Goal: Task Accomplishment & Management: Manage account settings

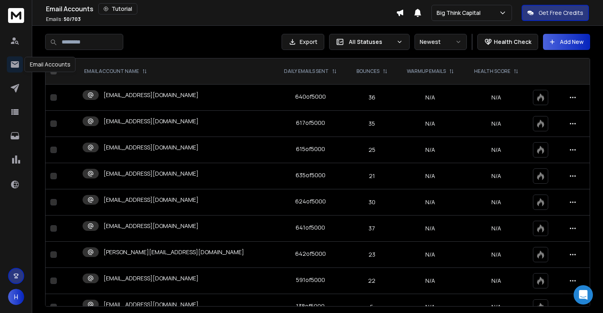
click at [17, 64] on icon at bounding box center [15, 64] width 8 height 6
click at [17, 87] on icon at bounding box center [14, 88] width 8 height 8
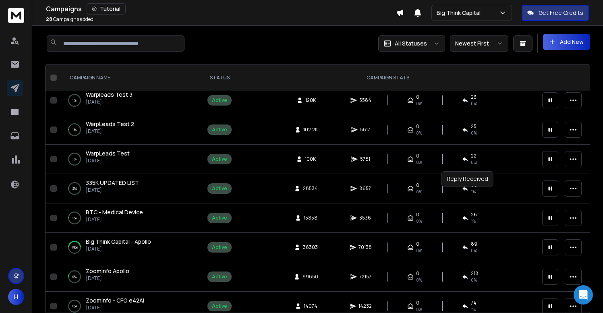
scroll to position [57, 0]
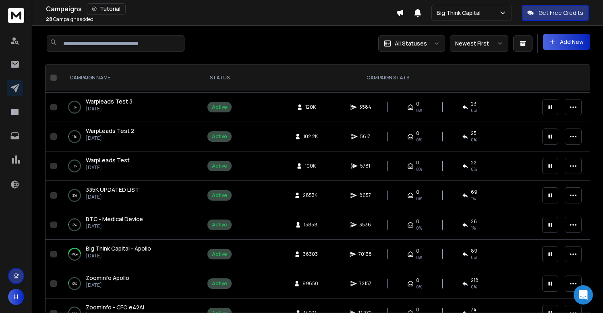
click at [570, 166] on icon "button" at bounding box center [573, 166] width 6 height 2
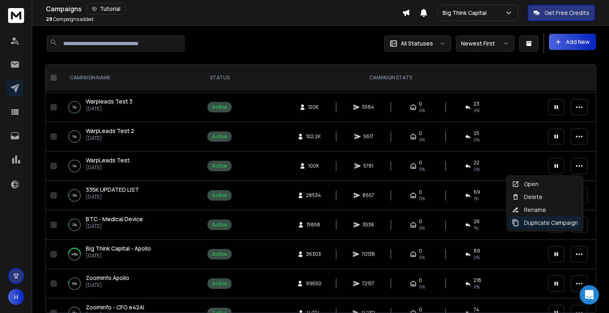
click at [537, 225] on div "Duplicate Campaign" at bounding box center [545, 223] width 66 height 8
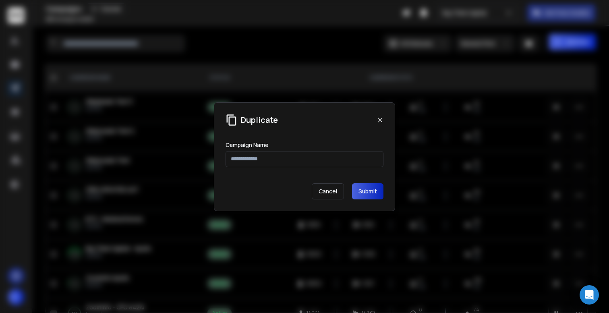
click at [315, 157] on input "text" at bounding box center [304, 159] width 158 height 16
type input "**********"
click at [352, 183] on button "Submit" at bounding box center [367, 191] width 31 height 16
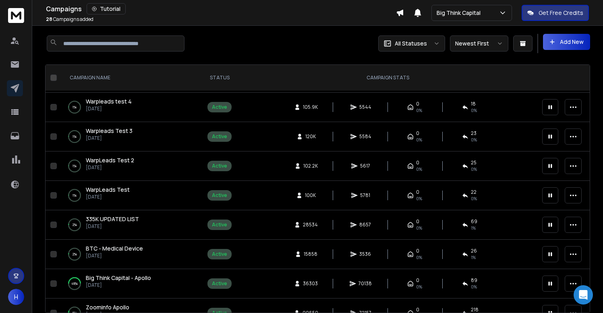
scroll to position [0, 0]
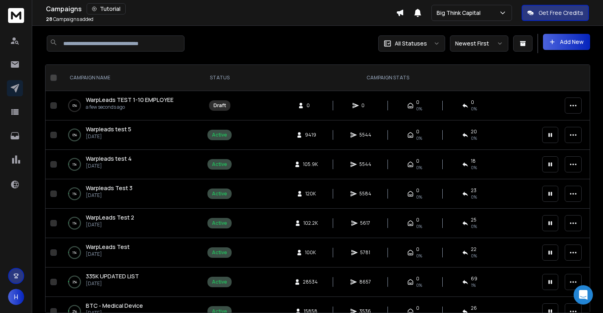
click at [136, 93] on td "0 % WarpLeads TEST 1-10 EMPLOYEE a few seconds ago" at bounding box center [130, 105] width 141 height 29
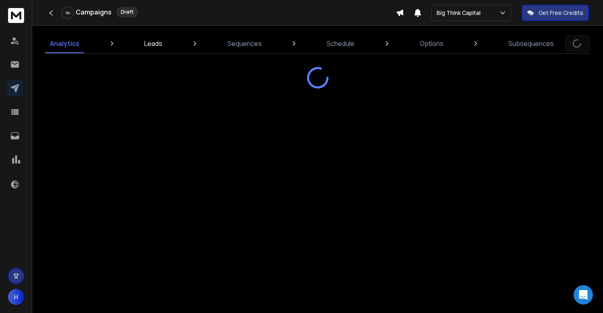
click at [155, 49] on link "Leads" at bounding box center [153, 43] width 28 height 19
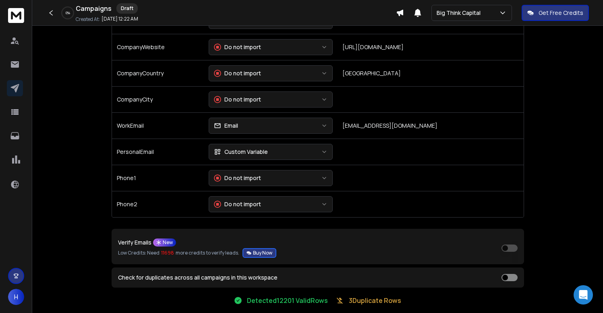
scroll to position [403, 0]
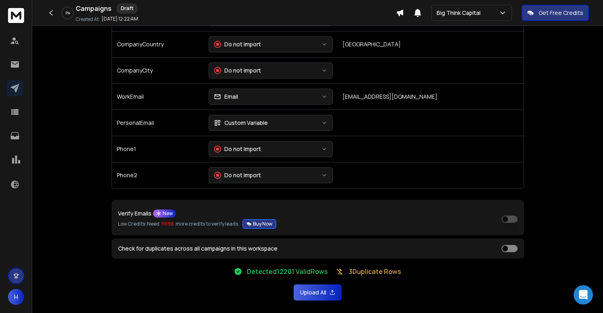
click at [316, 289] on button "Upload All" at bounding box center [317, 292] width 48 height 16
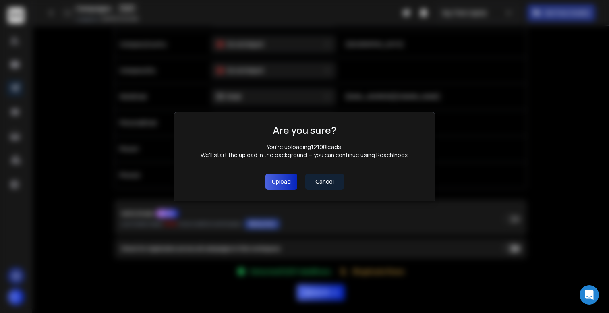
click at [276, 180] on button "Upload" at bounding box center [281, 181] width 32 height 16
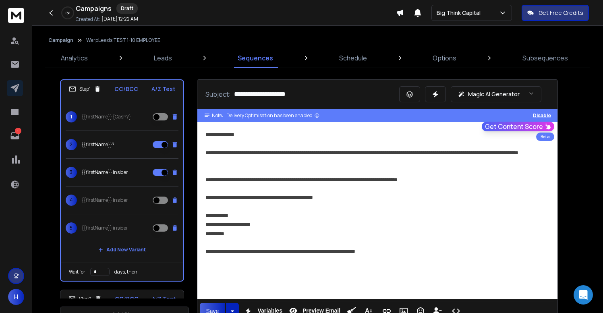
click at [123, 135] on div "2 {{firstName}}?" at bounding box center [122, 145] width 113 height 28
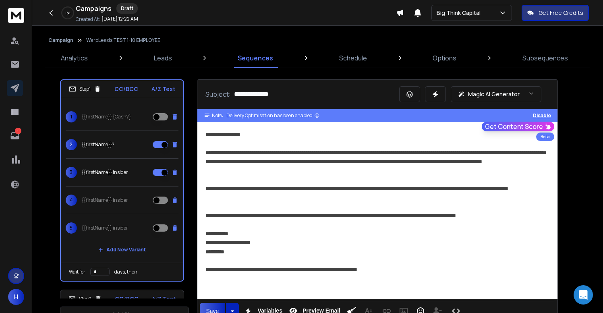
click at [123, 161] on div "3 {{firstName}} insider" at bounding box center [122, 173] width 113 height 28
type input "**********"
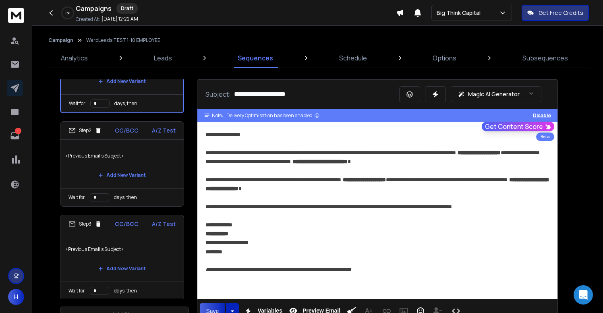
click at [130, 154] on p "<Previous Email's Subject>" at bounding box center [122, 156] width 114 height 23
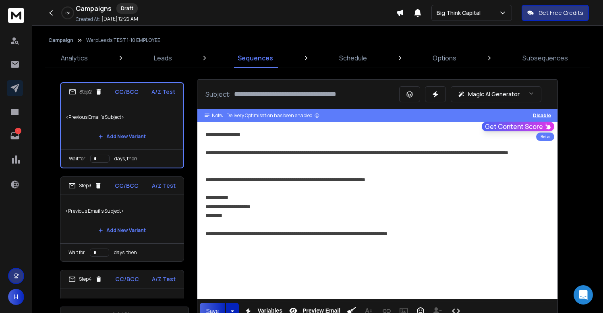
scroll to position [245, 0]
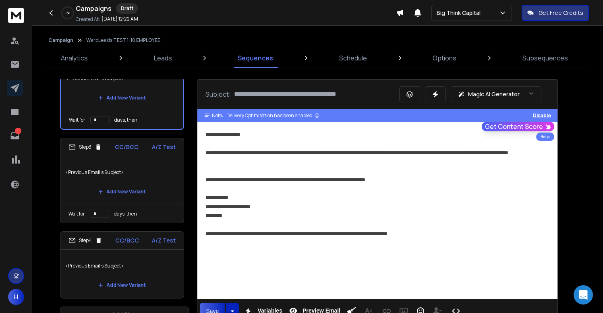
click at [140, 173] on p "<Previous Email's Subject>" at bounding box center [122, 172] width 114 height 23
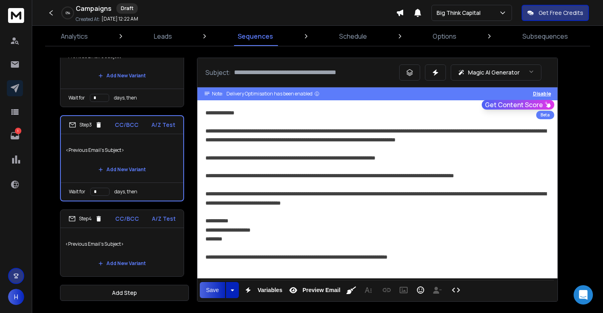
click at [140, 240] on p "<Previous Email's Subject>" at bounding box center [122, 244] width 114 height 23
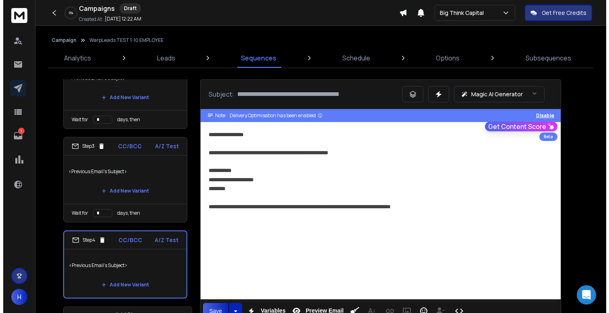
scroll to position [0, 0]
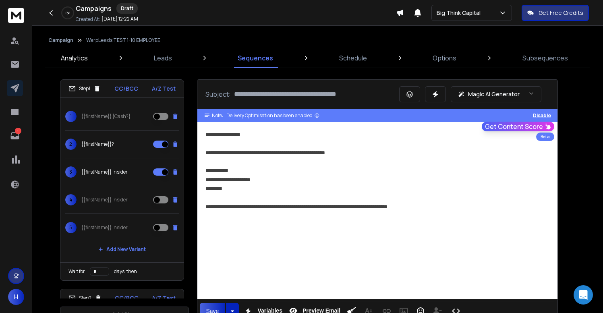
click at [78, 60] on p "Analytics" at bounding box center [74, 58] width 27 height 10
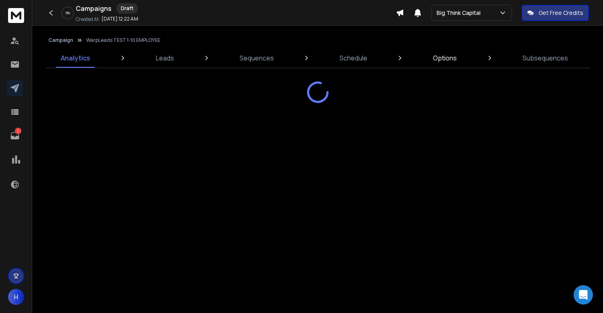
click at [449, 58] on p "Options" at bounding box center [445, 58] width 24 height 10
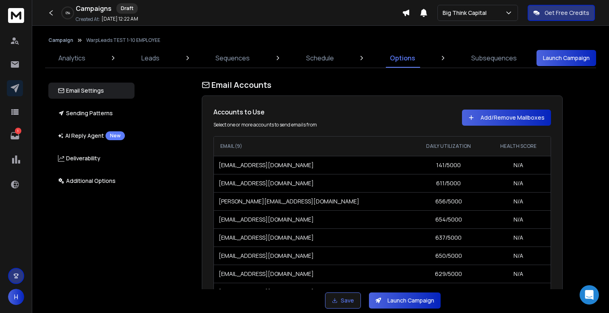
click at [386, 296] on button "Launch Campaign" at bounding box center [405, 300] width 72 height 16
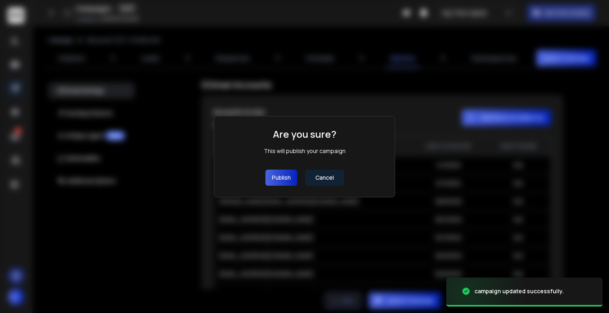
click at [273, 171] on button "Publish" at bounding box center [281, 177] width 32 height 16
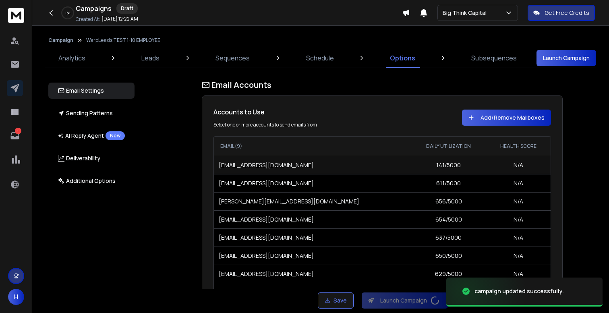
scroll to position [22, 0]
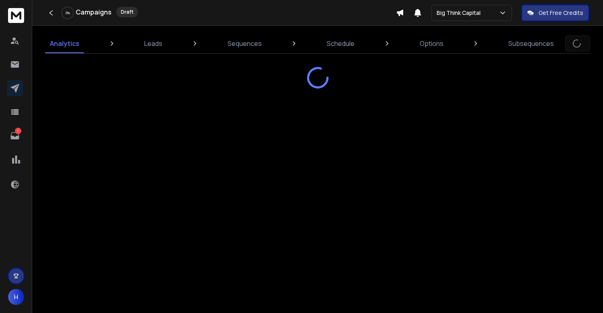
scroll to position [8, 0]
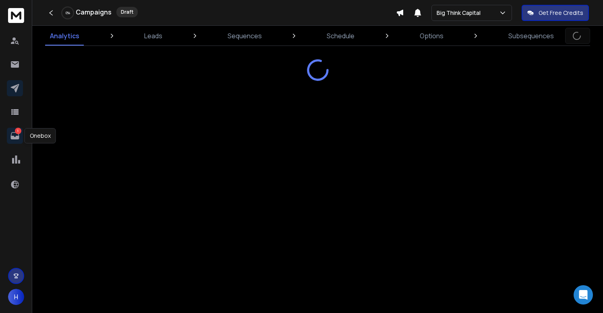
click at [18, 134] on p "1" at bounding box center [18, 131] width 6 height 6
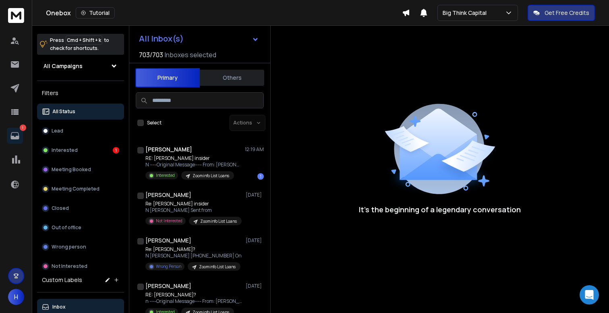
click at [200, 185] on div "[PERSON_NAME] 12:19 AM RE: [PERSON_NAME] insider N -----Original Message----- F…" at bounding box center [199, 254] width 141 height 231
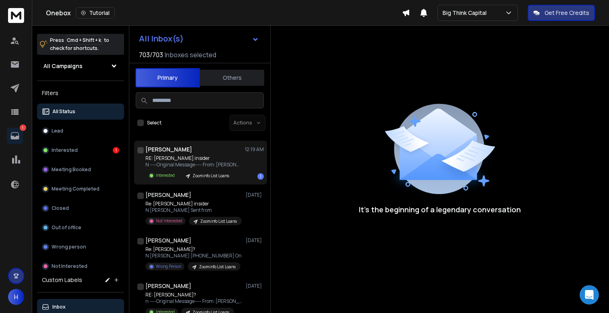
click at [200, 175] on p "Zoominfo List Loans" at bounding box center [210, 176] width 37 height 6
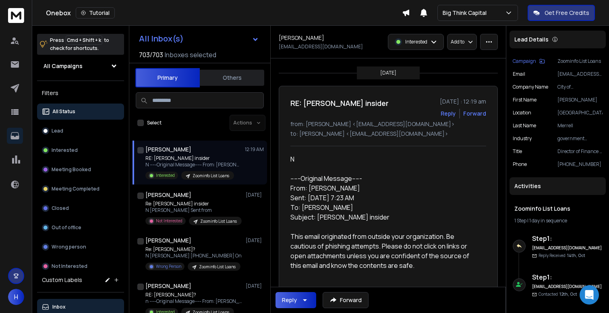
click at [206, 68] on div "All Inbox(s) 703 / 703 Inboxes selected Primary Others Select Actions Melinda M…" at bounding box center [199, 182] width 141 height 313
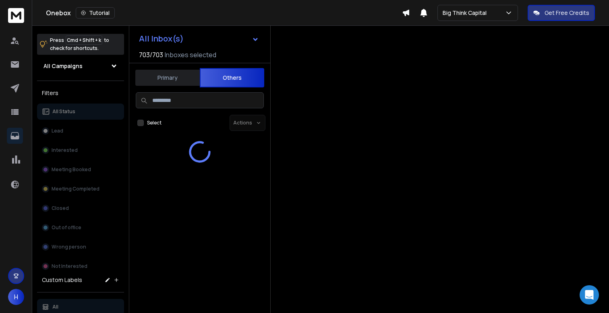
click at [207, 71] on button "Others" at bounding box center [232, 77] width 64 height 19
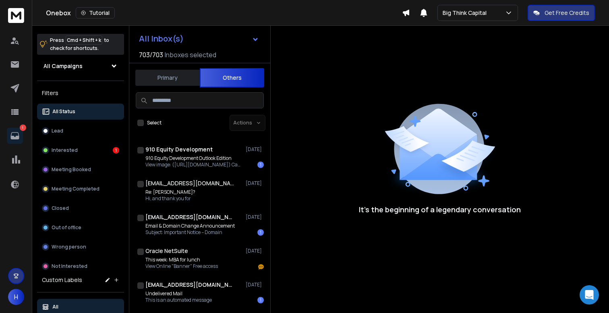
click at [172, 75] on button "Primary" at bounding box center [167, 78] width 64 height 18
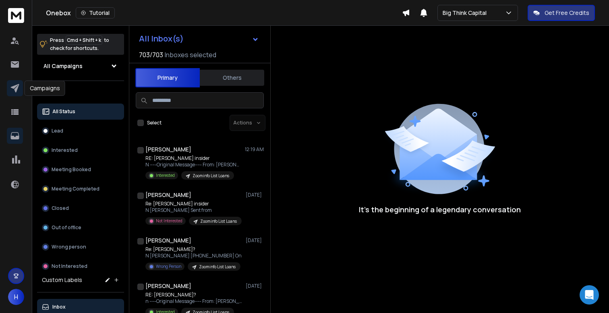
click at [14, 86] on icon at bounding box center [14, 88] width 8 height 8
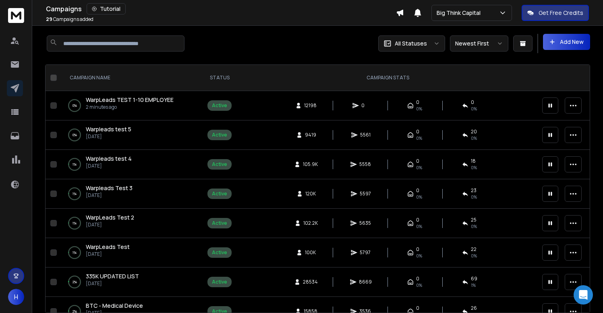
click at [119, 102] on span "WarpLeads TEST 1-10 EMPLOYEE" at bounding box center [130, 100] width 88 height 8
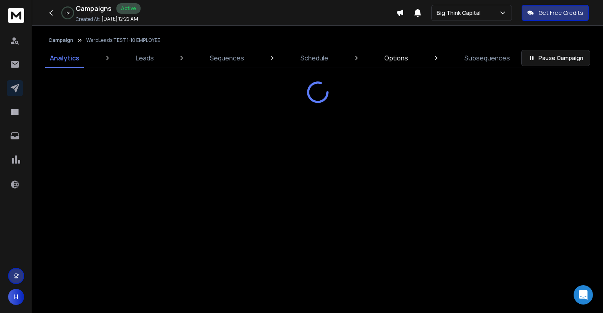
click at [393, 53] on link "Options" at bounding box center [395, 57] width 33 height 19
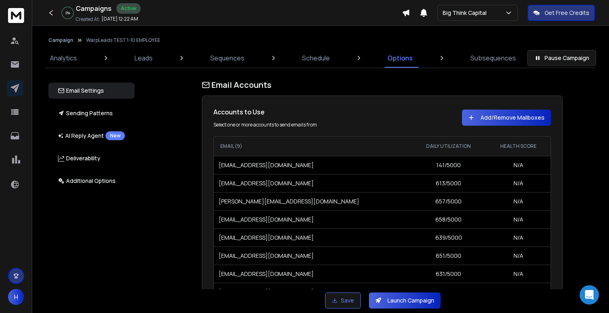
click at [491, 118] on button "Add/Remove Mailboxes" at bounding box center [506, 117] width 89 height 16
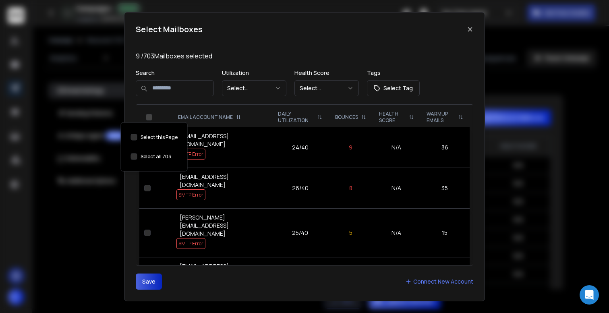
click at [134, 154] on button "Select this Page" at bounding box center [134, 156] width 6 height 6
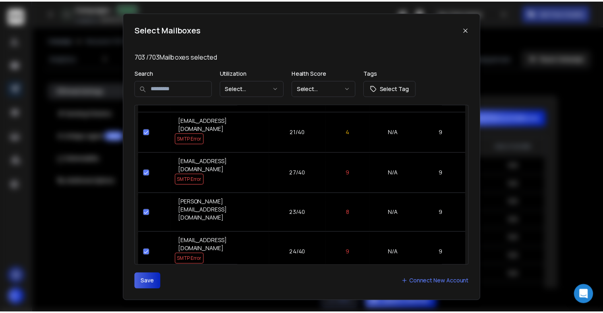
scroll to position [919, 0]
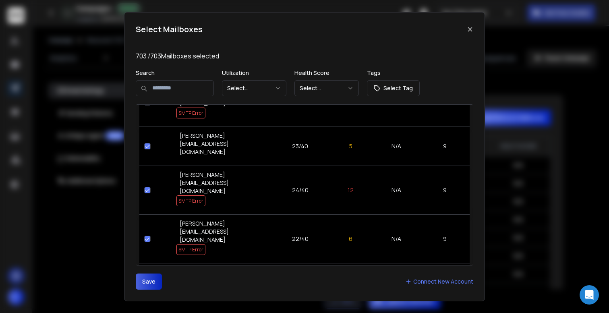
click at [143, 280] on button "Save" at bounding box center [149, 281] width 26 height 16
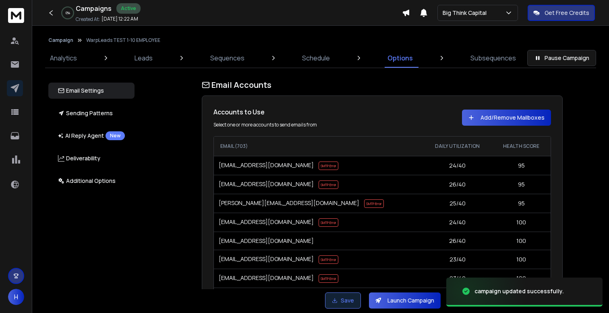
click at [345, 296] on button "Save" at bounding box center [343, 300] width 36 height 16
click at [15, 66] on icon at bounding box center [15, 64] width 8 height 6
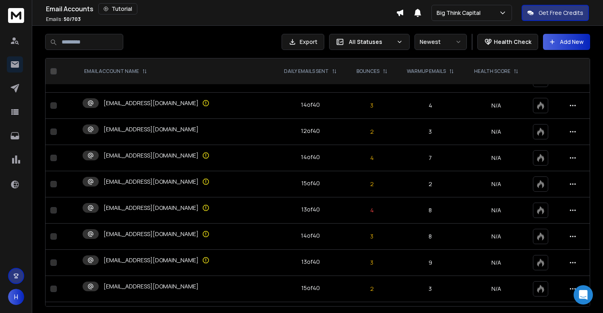
scroll to position [1037, 0]
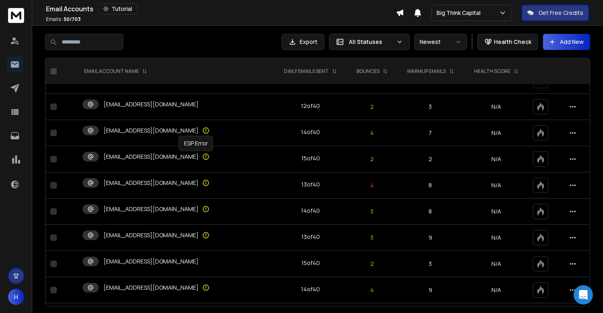
click at [202, 157] on icon at bounding box center [206, 157] width 8 height 8
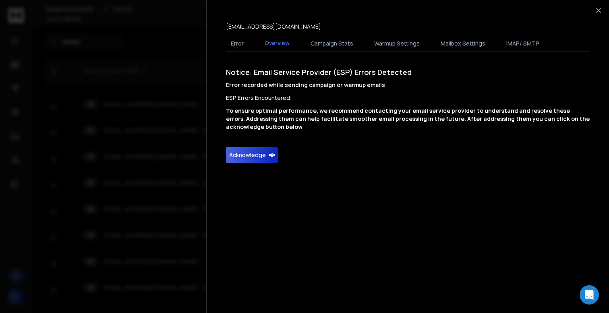
click at [174, 130] on div at bounding box center [304, 156] width 609 height 313
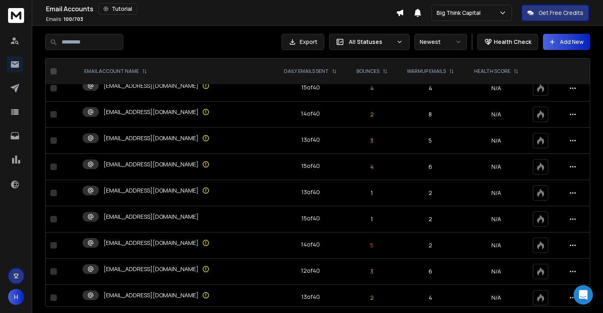
scroll to position [2225, 0]
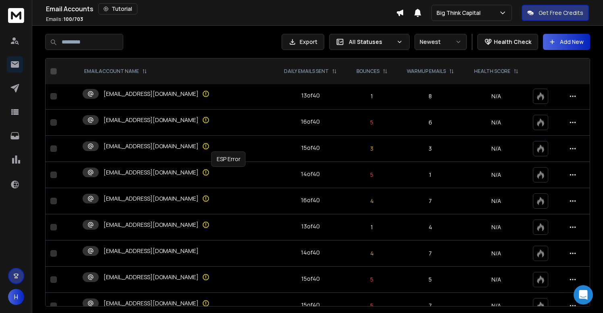
click at [209, 174] on icon at bounding box center [206, 172] width 6 height 6
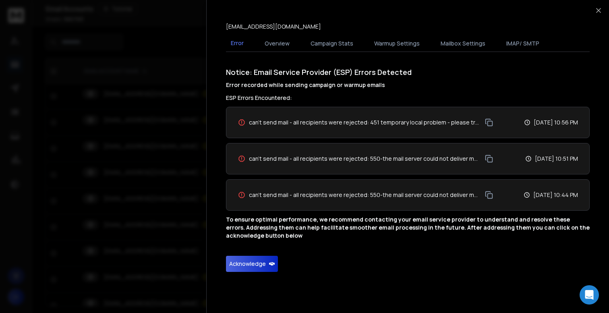
click at [124, 136] on div at bounding box center [304, 156] width 609 height 313
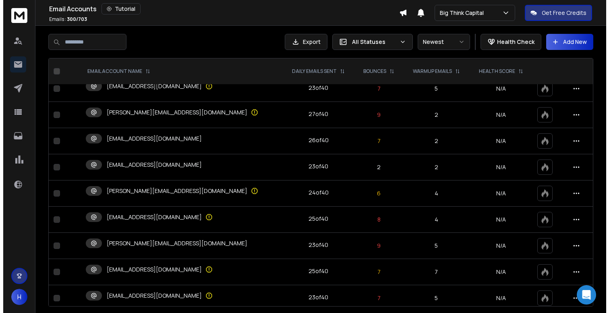
scroll to position [7647, 0]
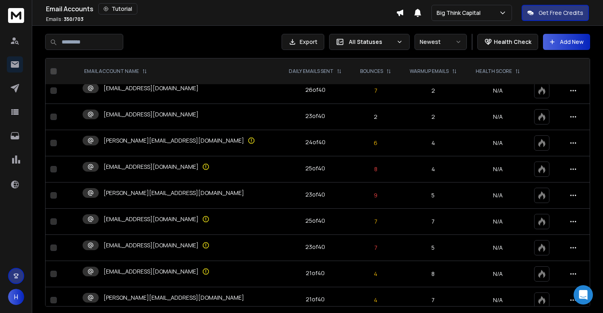
click at [296, 189] on td "23 of 40" at bounding box center [315, 192] width 72 height 21
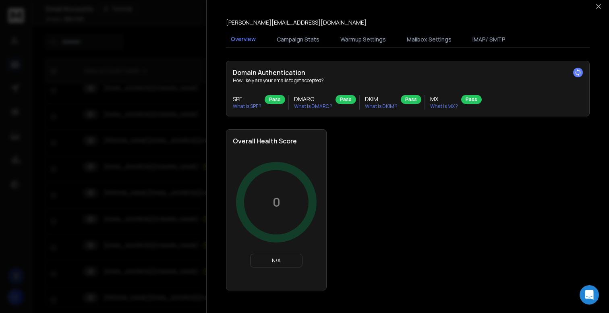
scroll to position [0, 0]
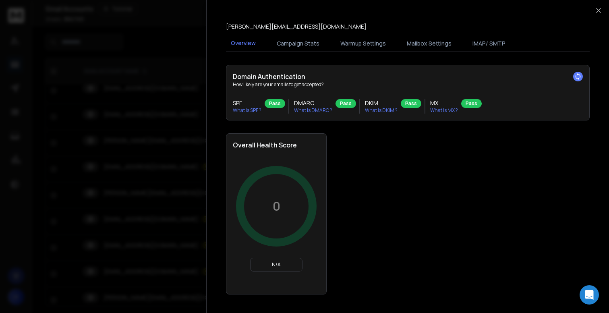
click at [443, 40] on button "Mailbox Settings" at bounding box center [429, 44] width 54 height 18
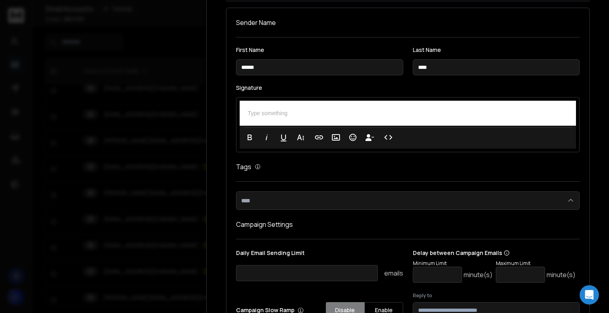
scroll to position [169, 0]
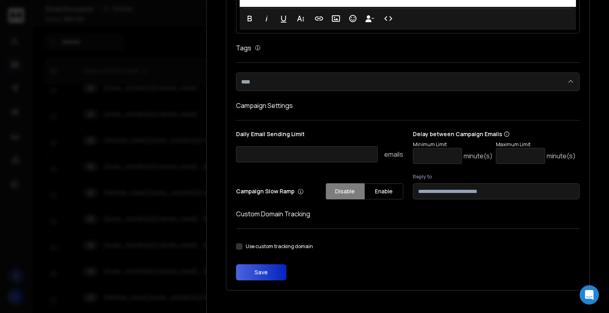
click at [190, 132] on div at bounding box center [304, 156] width 609 height 313
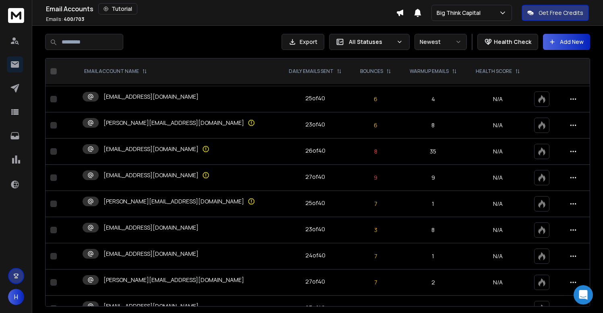
scroll to position [9392, 0]
click at [206, 173] on icon at bounding box center [205, 174] width 1 height 2
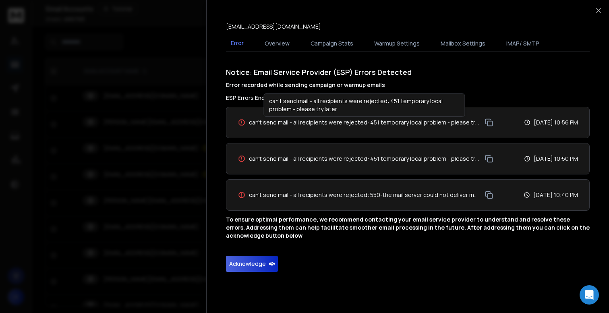
click at [328, 122] on span "can't send mail - all recipients were rejected: 451 temporary local problem - p…" at bounding box center [364, 122] width 231 height 8
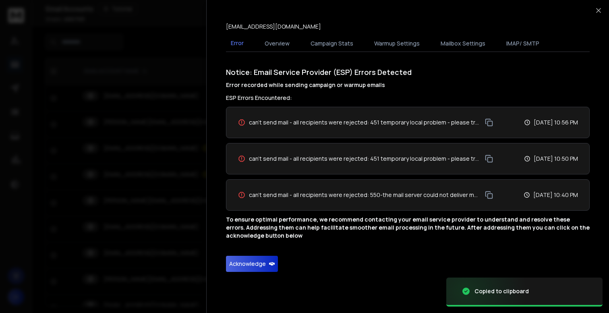
click at [173, 221] on div at bounding box center [304, 156] width 609 height 313
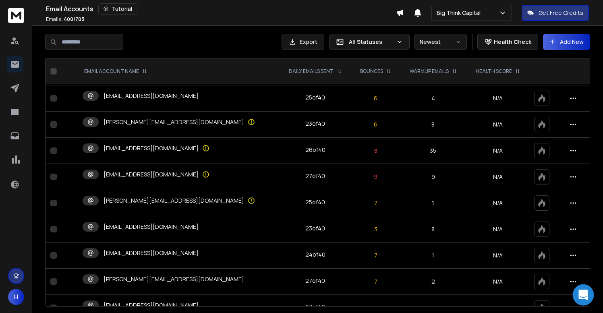
click at [581, 291] on icon "Open Intercom Messenger" at bounding box center [582, 294] width 9 height 10
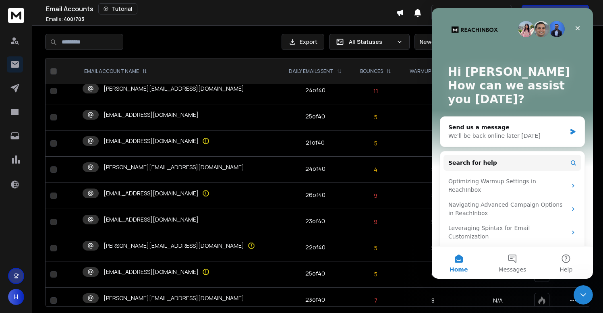
scroll to position [10263, 0]
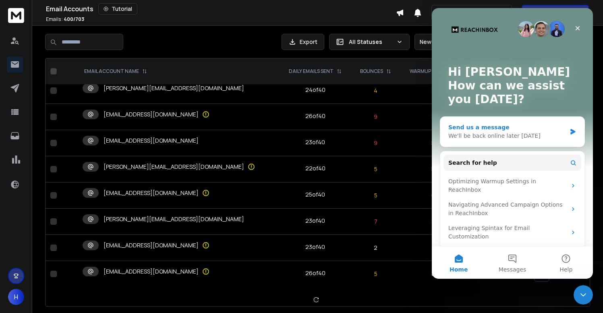
click at [518, 136] on div "We'll be back online later today" at bounding box center [507, 136] width 118 height 8
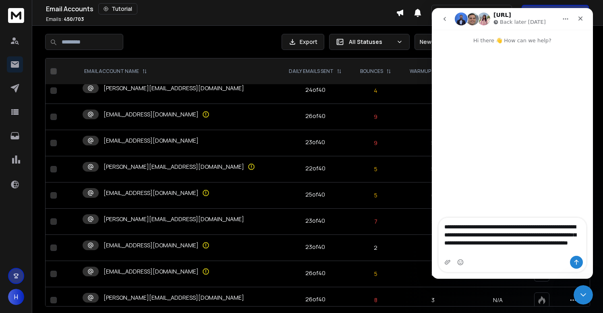
type textarea "**********"
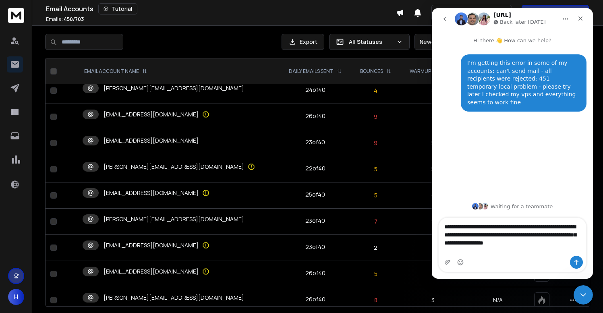
type textarea "**********"
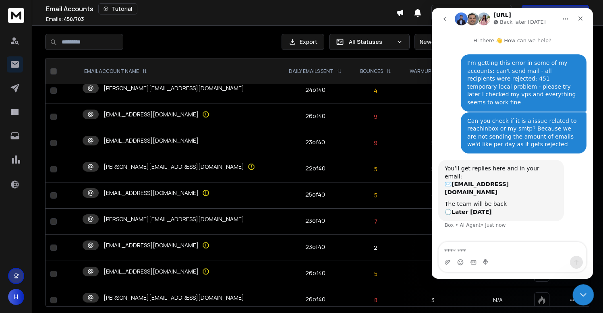
click at [580, 303] on div "Close Intercom Messenger" at bounding box center [581, 293] width 19 height 19
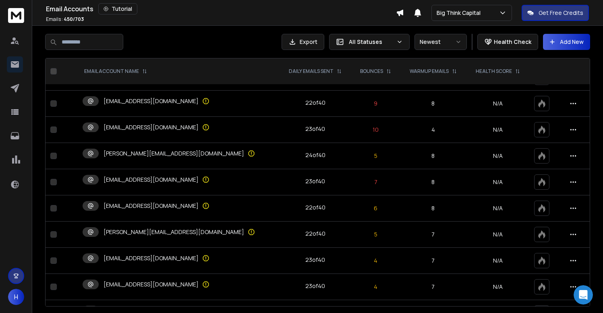
scroll to position [11392, 0]
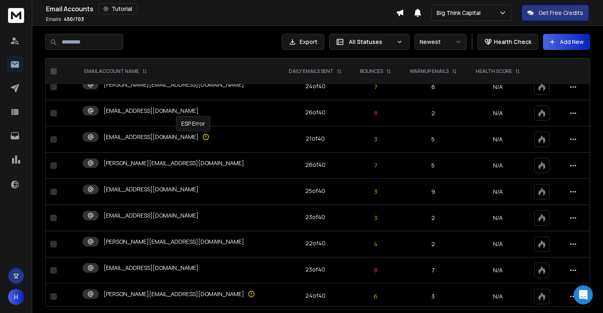
click at [202, 137] on icon at bounding box center [206, 137] width 8 height 8
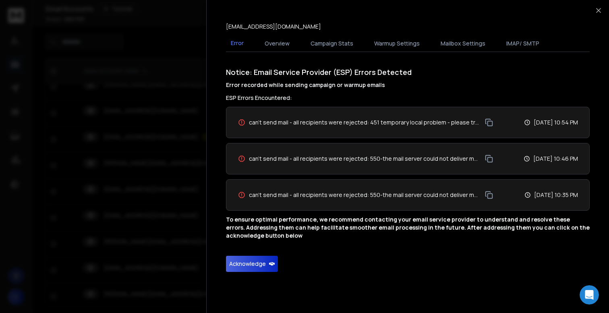
click at [155, 123] on div at bounding box center [304, 156] width 609 height 313
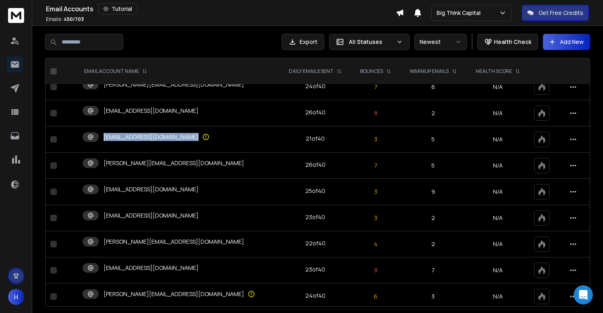
copy p "taylorwang@update.rtmfirm.my"
drag, startPoint x: 187, startPoint y: 138, endPoint x: 103, endPoint y: 138, distance: 84.1
click at [103, 138] on div "taylorwang@update.rtmfirm.my" at bounding box center [179, 137] width 192 height 10
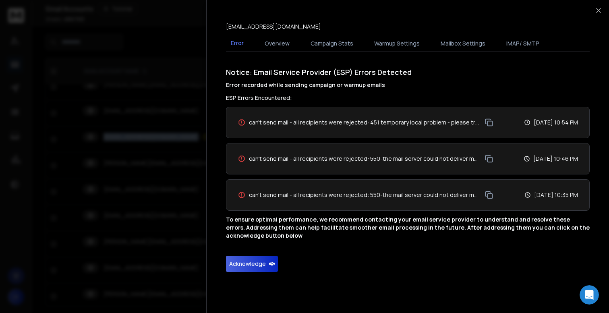
click at [66, 59] on div at bounding box center [304, 156] width 609 height 313
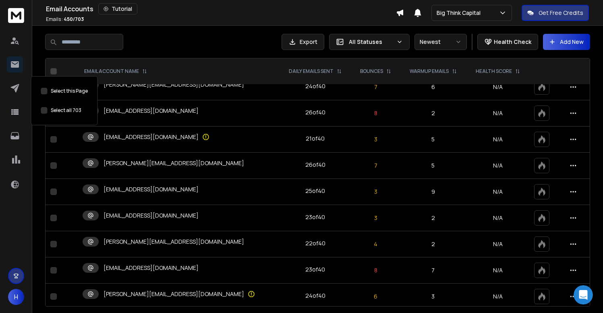
click at [43, 111] on button "Select this Page" at bounding box center [44, 110] width 6 height 6
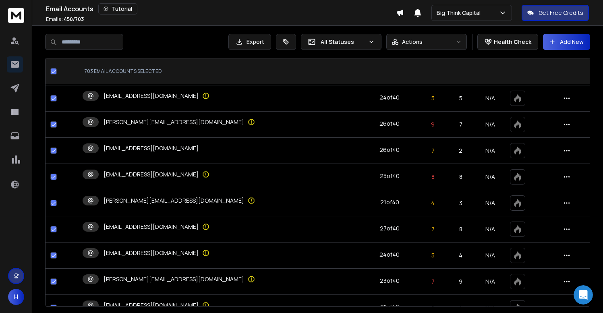
scroll to position [6564, 0]
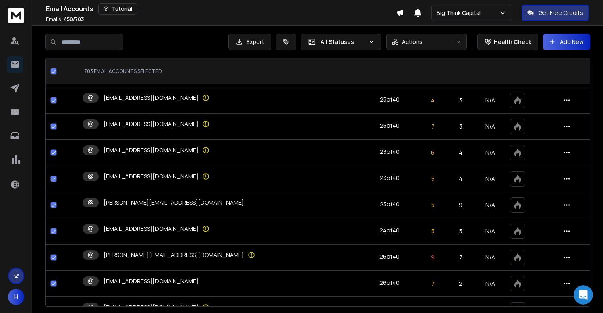
click at [114, 47] on input at bounding box center [84, 42] width 78 height 16
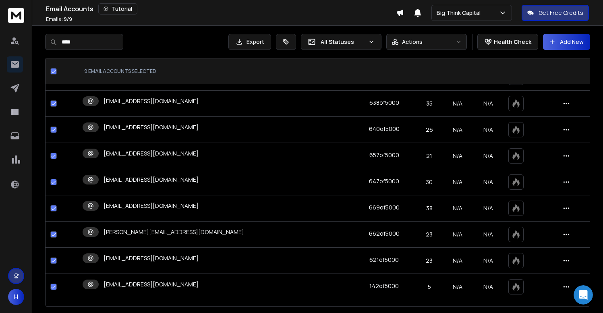
scroll to position [20, 0]
type input "******"
click at [54, 71] on button "Select this Page" at bounding box center [53, 71] width 6 height 6
click at [89, 45] on input "******" at bounding box center [84, 42] width 78 height 16
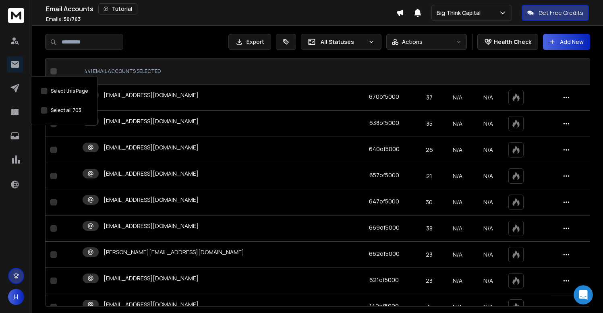
click at [44, 111] on button "Select this Page" at bounding box center [44, 110] width 6 height 6
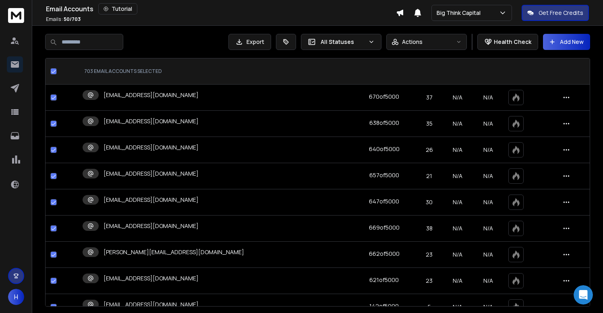
click at [97, 41] on input at bounding box center [84, 42] width 78 height 16
type input "********"
click at [45, 109] on button "Select this Page" at bounding box center [44, 110] width 6 height 6
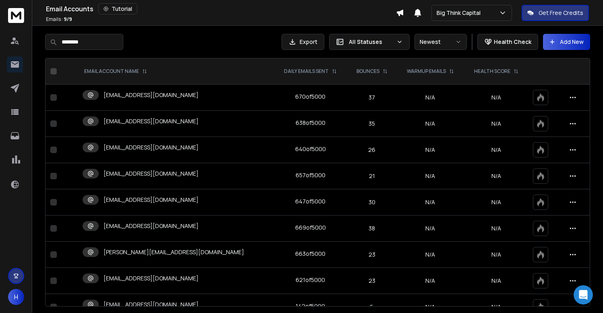
click at [99, 39] on input "********" at bounding box center [84, 42] width 78 height 16
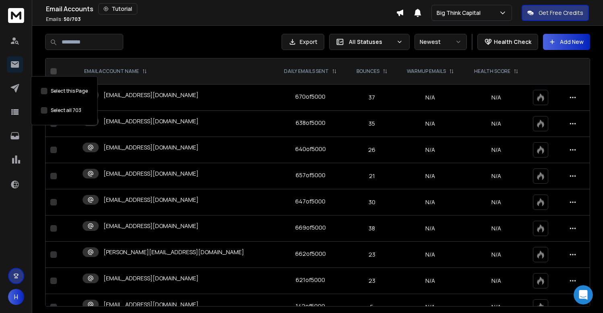
click at [43, 113] on button "Select this Page" at bounding box center [44, 110] width 6 height 6
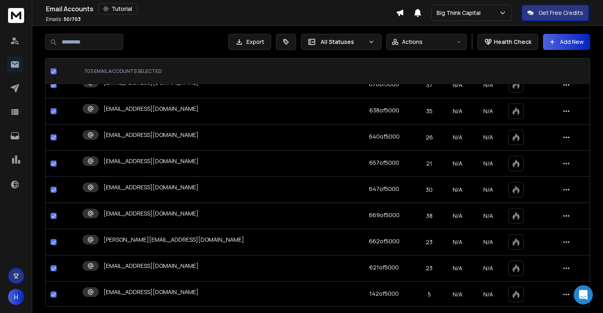
scroll to position [0, 0]
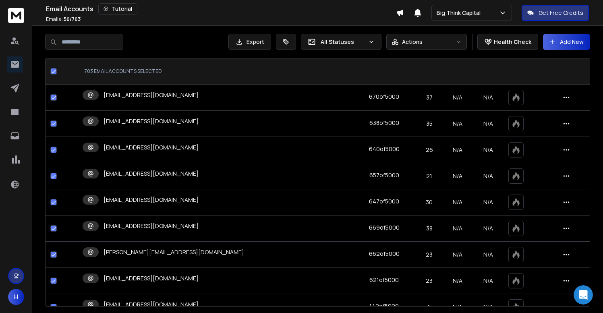
click at [53, 280] on button "button" at bounding box center [53, 280] width 6 height 6
click at [54, 254] on button "button" at bounding box center [53, 254] width 6 height 6
click at [53, 306] on div "701 EMAIL ACCOUNTS SELECTED tawang@alphasoftware.my 670 of 5000 37 N/A N/A tayl…" at bounding box center [317, 182] width 545 height 248
click at [53, 305] on button "button" at bounding box center [53, 306] width 6 height 6
click at [53, 225] on button "button" at bounding box center [53, 228] width 6 height 6
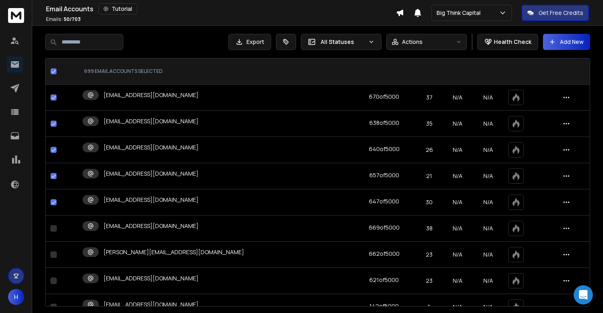
click at [54, 201] on button "button" at bounding box center [53, 202] width 6 height 6
click at [54, 175] on button "button" at bounding box center [53, 176] width 6 height 6
click at [52, 147] on button "button" at bounding box center [53, 150] width 6 height 6
click at [54, 122] on button "button" at bounding box center [53, 123] width 6 height 6
click at [54, 97] on button "button" at bounding box center [53, 97] width 6 height 6
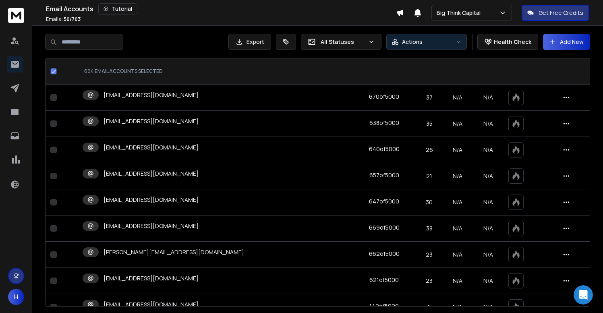
click at [412, 37] on button "Actions" at bounding box center [426, 42] width 81 height 16
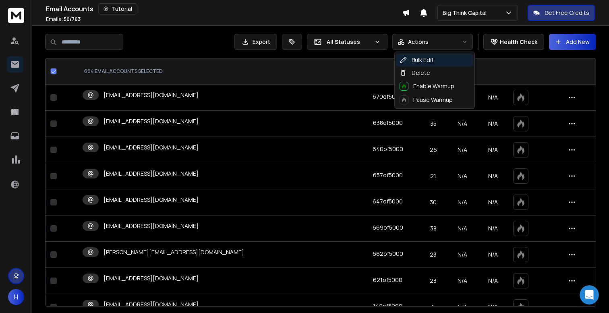
click at [413, 60] on div "Bulk Edit" at bounding box center [416, 60] width 34 height 8
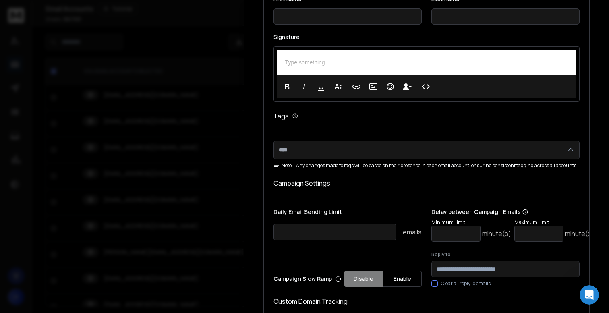
scroll to position [118, 0]
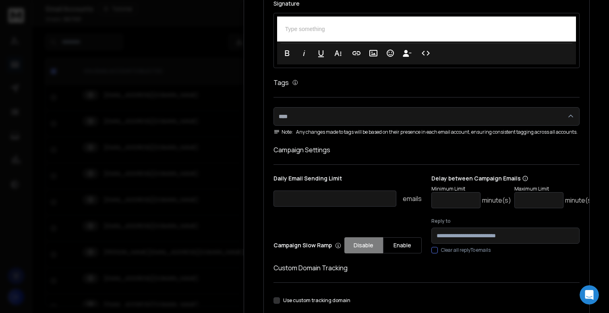
click at [452, 208] on input "number" at bounding box center [455, 200] width 49 height 16
type input "*"
click at [545, 208] on input "number" at bounding box center [538, 200] width 49 height 16
type input "*"
click at [328, 308] on div "Use custom tracking domain" at bounding box center [426, 300] width 306 height 16
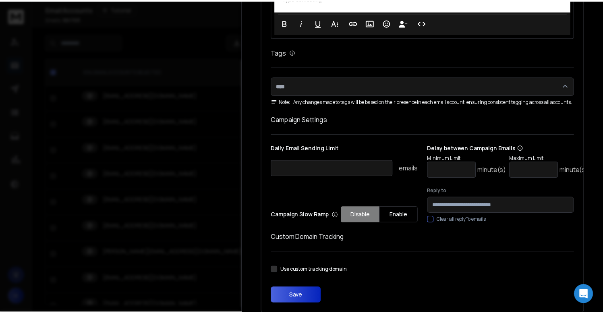
scroll to position [185, 0]
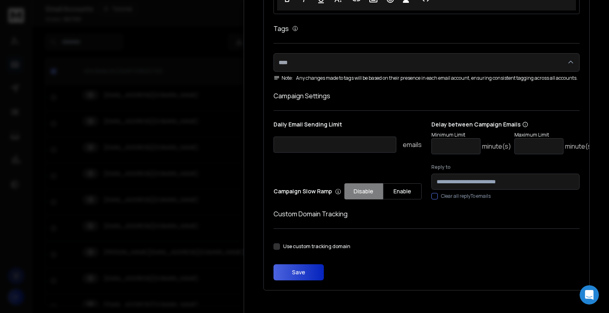
click at [305, 267] on button "Save" at bounding box center [298, 272] width 50 height 16
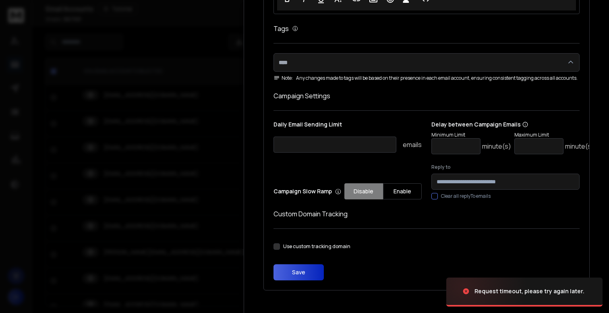
click at [207, 117] on div at bounding box center [304, 156] width 609 height 313
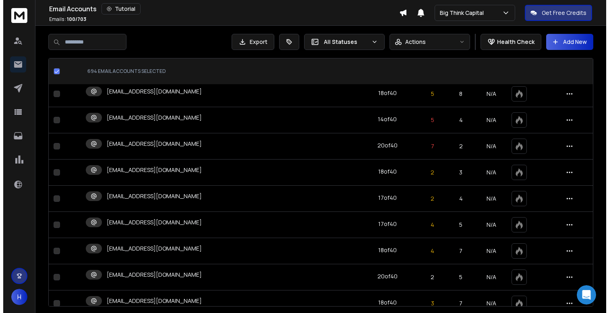
scroll to position [1733, 0]
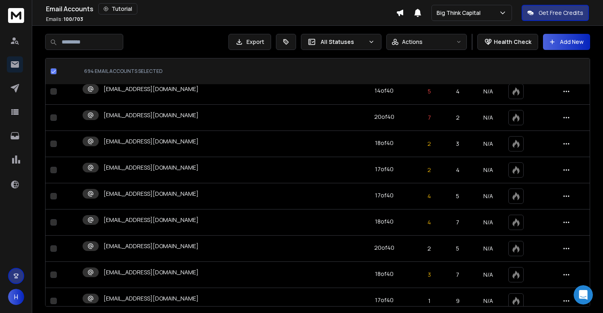
click at [177, 191] on p "twang@contact.rtmcapitalco.my" at bounding box center [150, 194] width 95 height 8
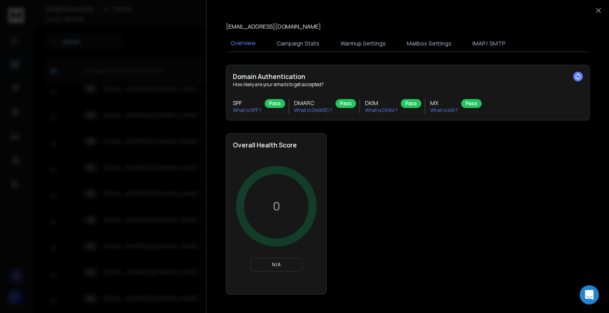
click at [442, 38] on button "Mailbox Settings" at bounding box center [429, 44] width 54 height 18
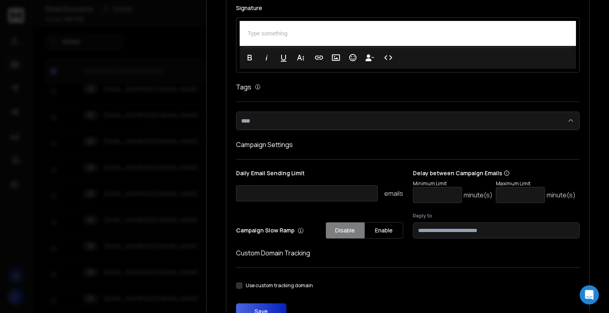
scroll to position [135, 0]
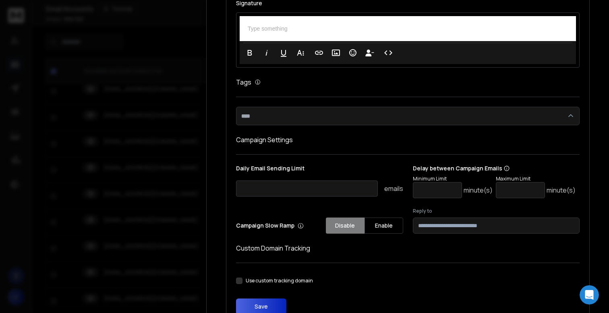
click at [178, 149] on div at bounding box center [304, 156] width 609 height 313
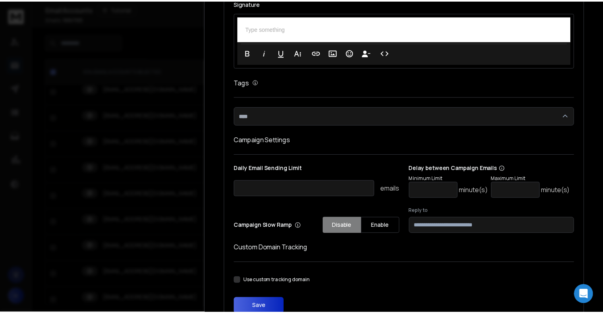
scroll to position [0, 0]
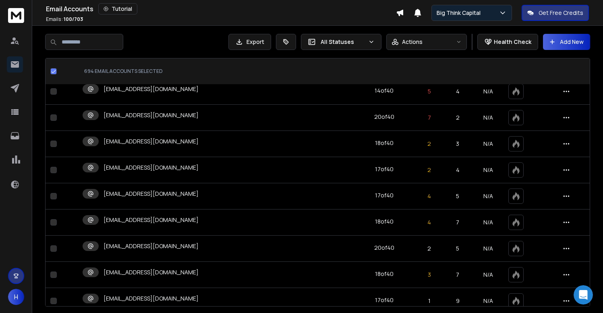
click at [464, 8] on button "Big Think Capital" at bounding box center [471, 13] width 81 height 16
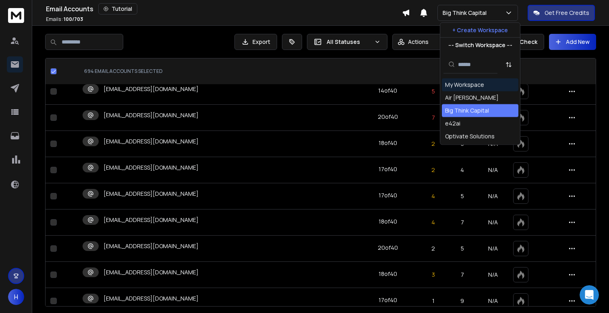
click at [455, 86] on div "My Workspace" at bounding box center [464, 85] width 39 height 8
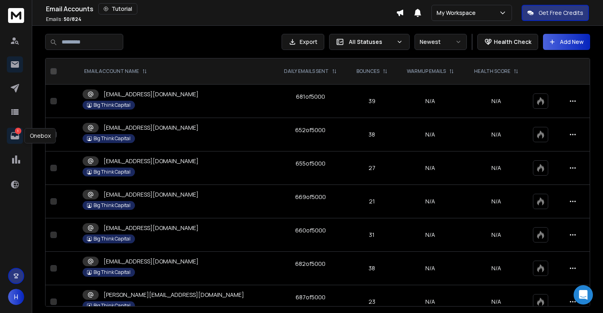
click at [10, 137] on icon at bounding box center [15, 136] width 10 height 10
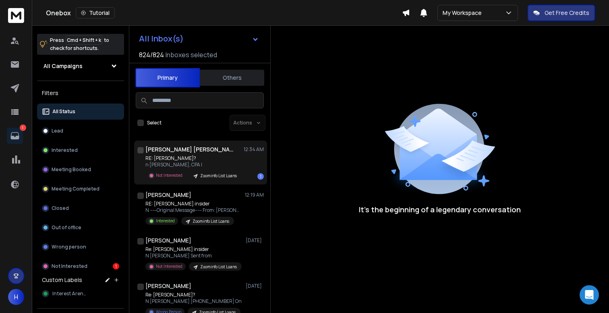
click at [215, 163] on p "n Mari-Lynn Peters, CPA |" at bounding box center [193, 164] width 96 height 6
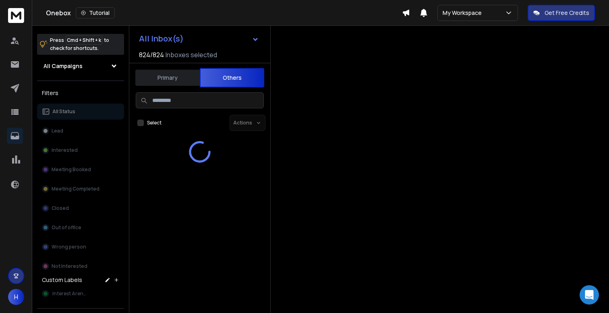
click at [235, 74] on button "Others" at bounding box center [232, 77] width 64 height 19
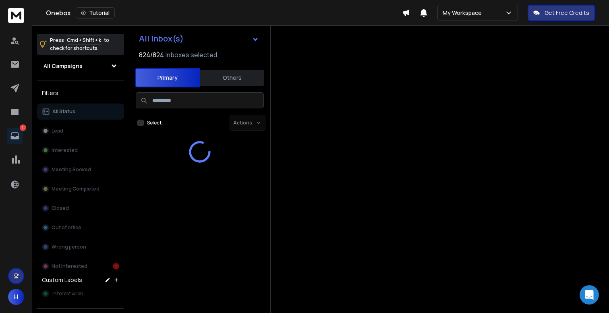
click at [181, 77] on button "Primary" at bounding box center [167, 77] width 64 height 19
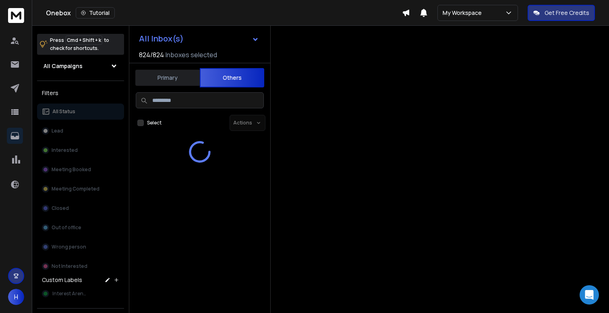
click at [236, 81] on button "Others" at bounding box center [232, 77] width 64 height 19
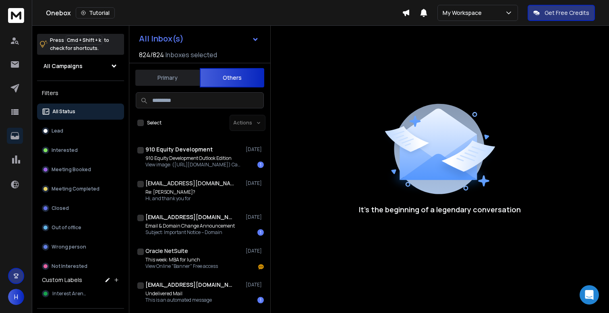
click at [172, 78] on button "Primary" at bounding box center [167, 78] width 64 height 18
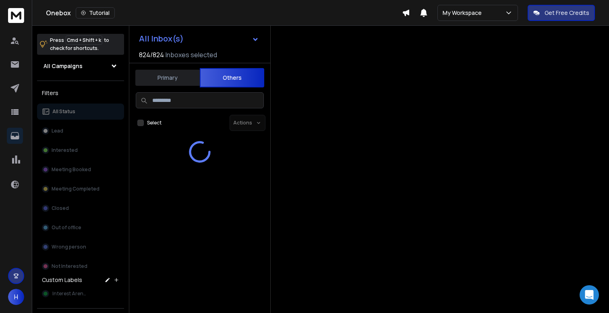
click at [242, 80] on button "Others" at bounding box center [232, 77] width 64 height 19
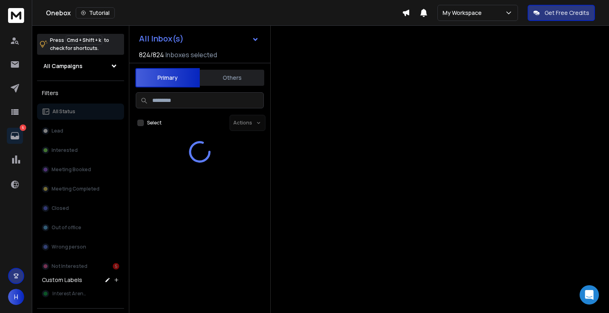
click at [165, 71] on button "Primary" at bounding box center [167, 77] width 64 height 19
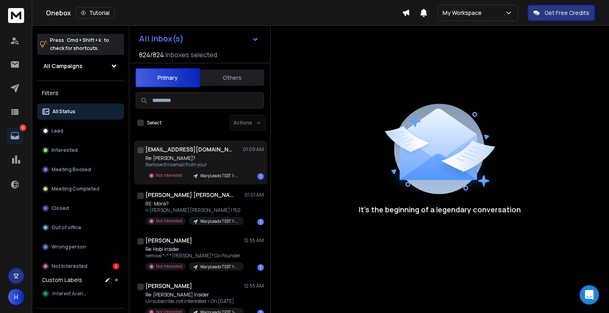
click at [219, 149] on h1 "bill@portsmouthkayak.com" at bounding box center [189, 149] width 89 height 8
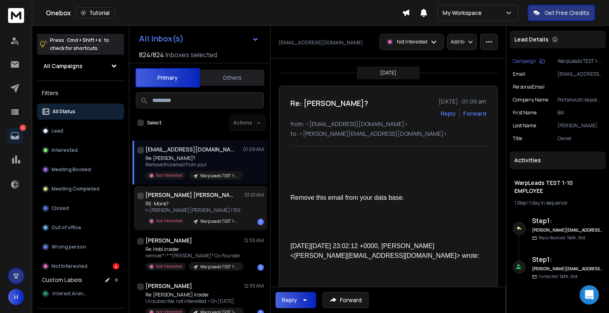
click at [213, 196] on div "Monk Robinson 01:01 AM" at bounding box center [204, 195] width 118 height 8
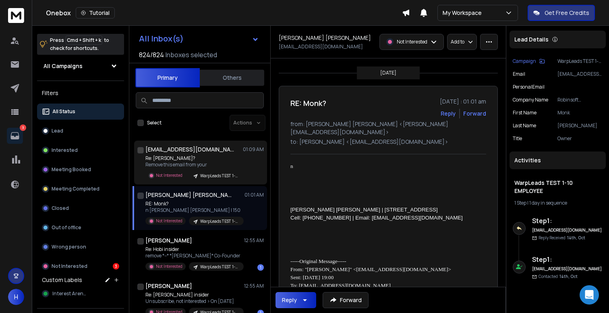
click at [219, 169] on div "Re: Bill? Remove this email from your Not Interested WarpLeads TEST 1-10 EMPLOY…" at bounding box center [194, 167] width 98 height 25
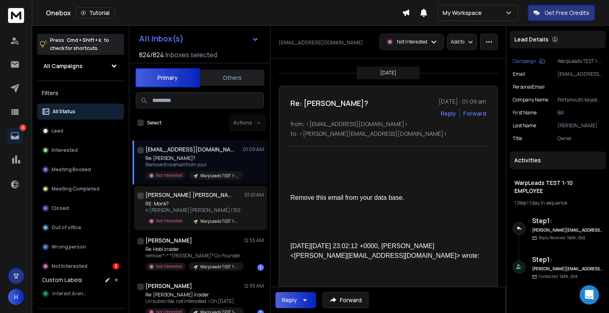
click at [218, 197] on div "Monk Robinson 01:01 AM" at bounding box center [204, 195] width 118 height 8
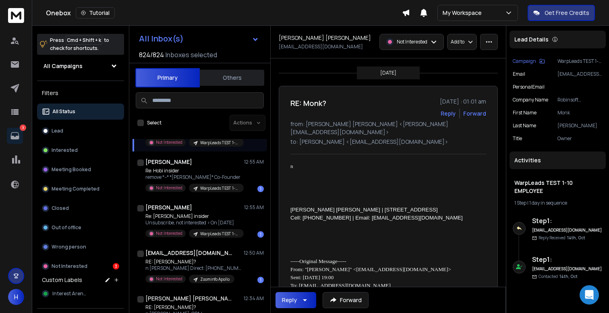
scroll to position [86, 0]
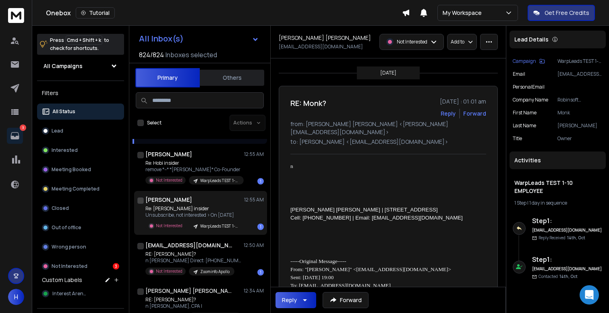
click at [217, 211] on p "Re: Gilbert insider" at bounding box center [193, 208] width 97 height 6
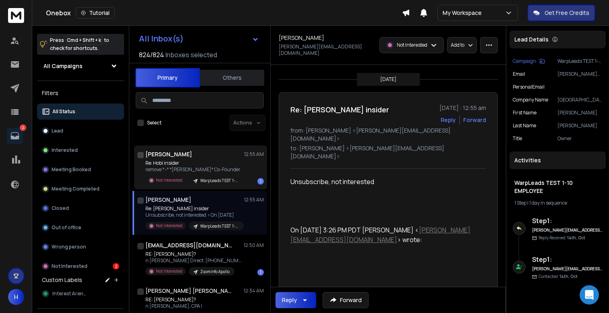
click at [220, 180] on p "WarpLeads TEST 1-10 EMPLOYEE" at bounding box center [219, 181] width 39 height 6
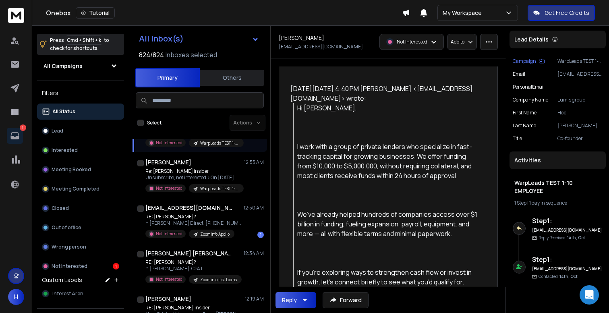
scroll to position [151, 0]
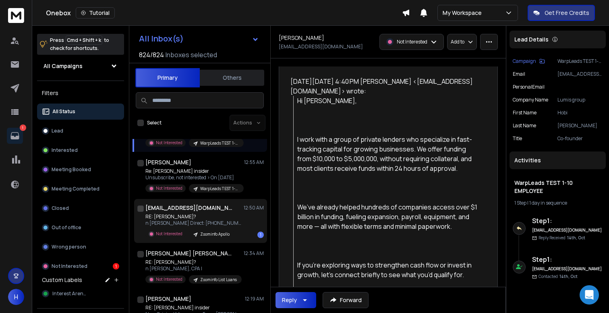
click at [237, 219] on p "RE: Andrea?" at bounding box center [193, 216] width 97 height 6
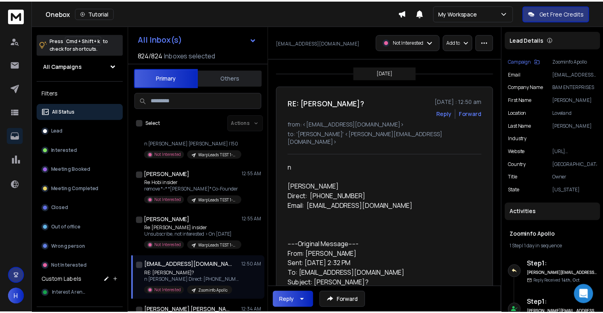
scroll to position [0, 0]
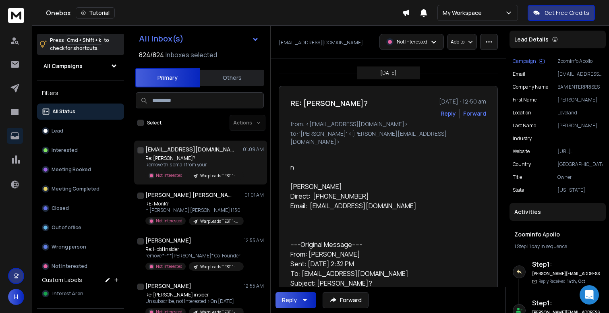
click at [218, 147] on div "bill@portsmouthkayak.com 01:09 AM" at bounding box center [204, 149] width 118 height 8
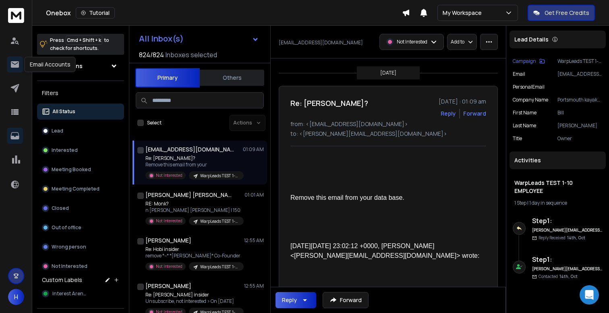
click at [18, 61] on icon at bounding box center [15, 65] width 10 height 10
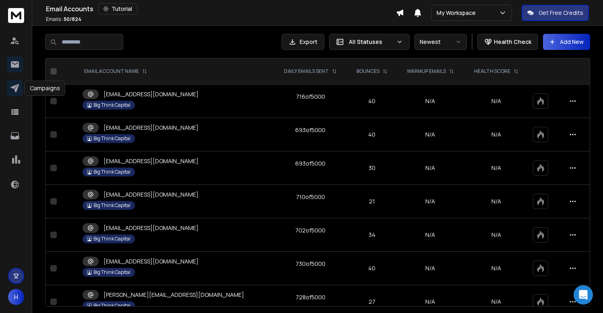
click at [16, 87] on icon at bounding box center [15, 88] width 10 height 10
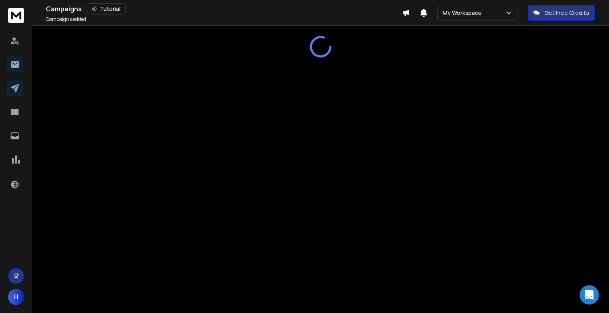
click at [20, 65] on link at bounding box center [15, 64] width 16 height 16
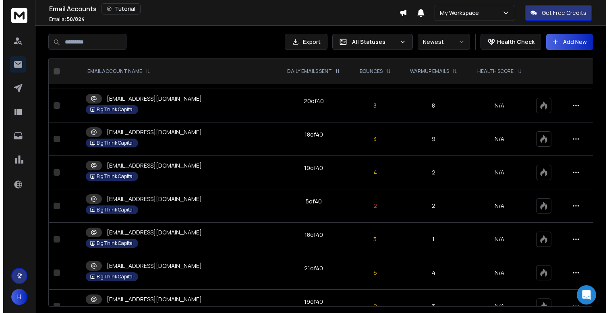
scroll to position [1234, 0]
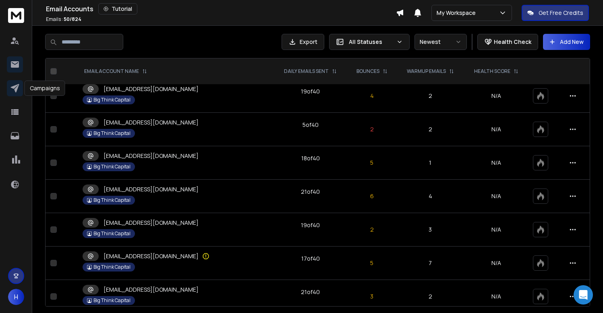
click at [18, 89] on icon at bounding box center [15, 88] width 10 height 10
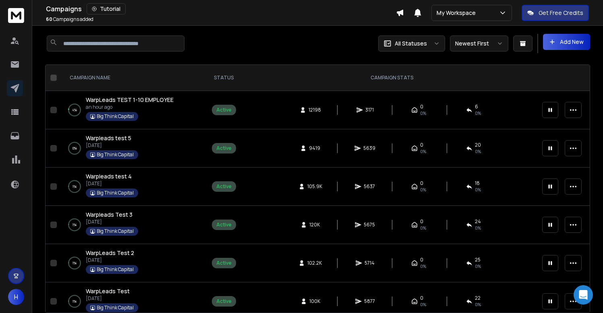
click at [133, 103] on span "WarpLeads TEST 1-10 EMPLOYEE" at bounding box center [130, 100] width 88 height 8
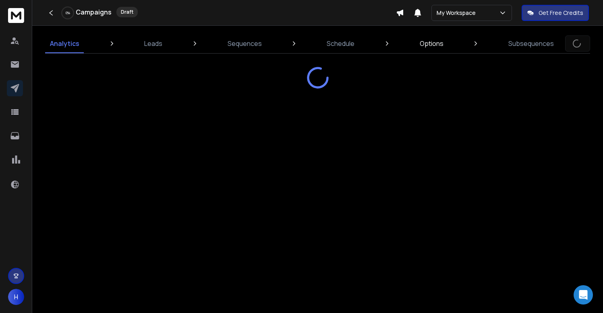
click at [417, 42] on link "Options" at bounding box center [431, 43] width 33 height 19
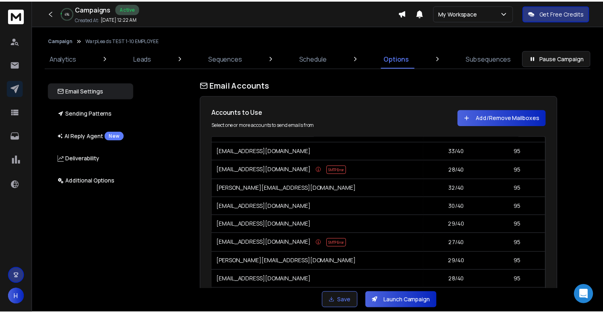
scroll to position [4262, 0]
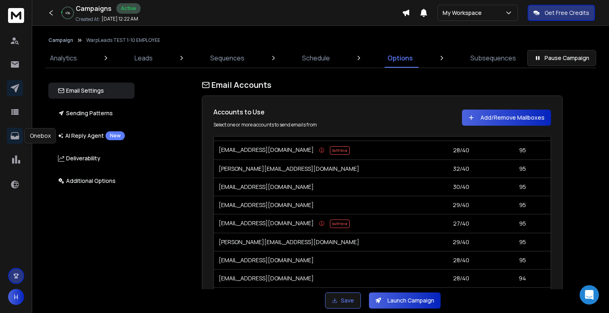
click at [17, 140] on icon at bounding box center [15, 136] width 10 height 10
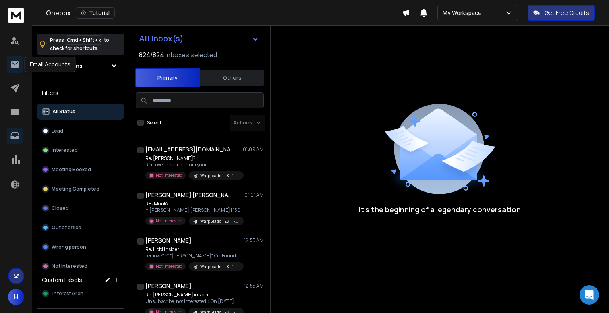
click at [12, 65] on icon at bounding box center [15, 64] width 8 height 6
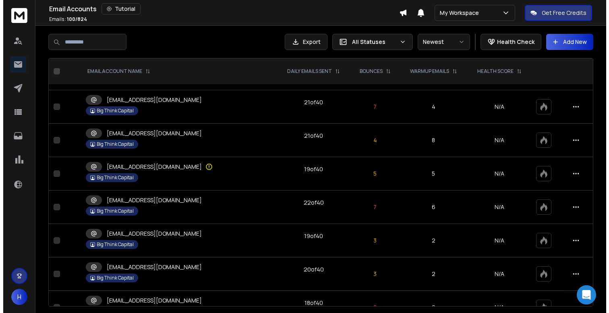
scroll to position [2533, 0]
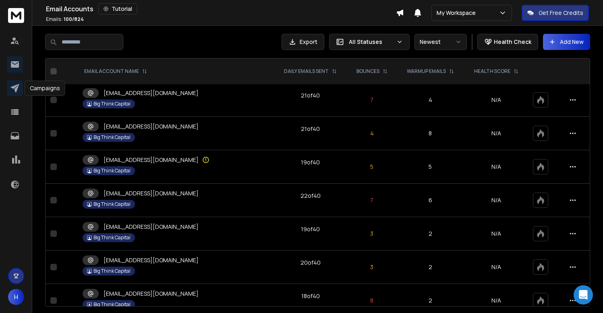
click at [20, 84] on link at bounding box center [15, 88] width 16 height 16
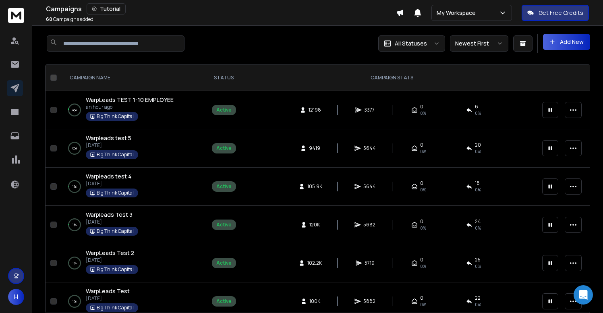
click at [122, 101] on span "WarpLeads TEST 1-10 EMPLOYEE" at bounding box center [130, 100] width 88 height 8
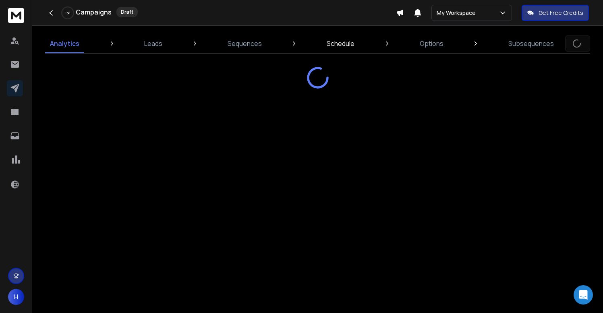
click at [349, 45] on p "Schedule" at bounding box center [340, 44] width 28 height 10
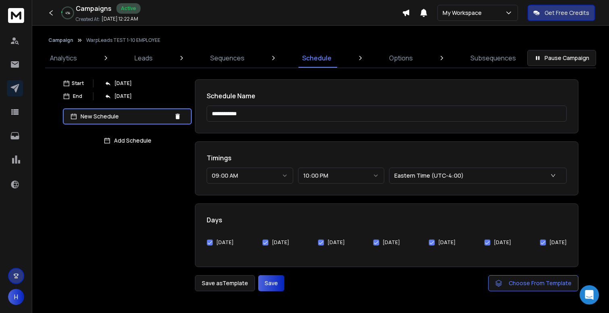
click at [338, 174] on button "10:00 PM" at bounding box center [341, 175] width 87 height 16
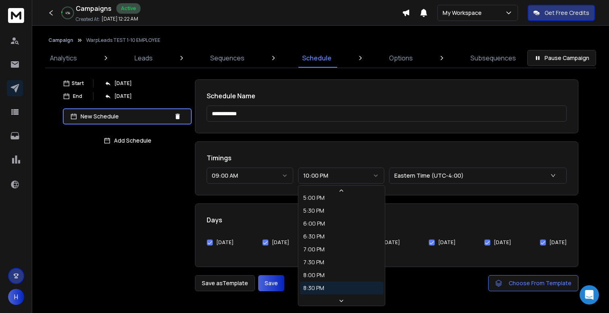
scroll to position [198, 0]
select select "********"
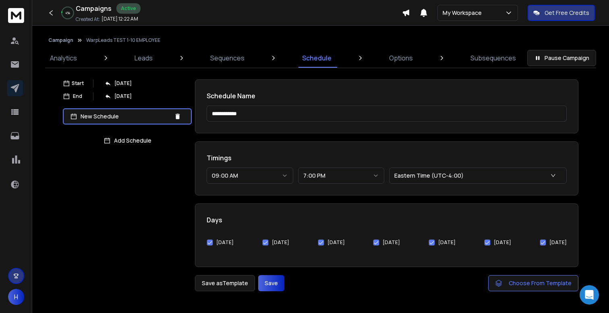
click at [277, 279] on button "Save" at bounding box center [271, 283] width 26 height 16
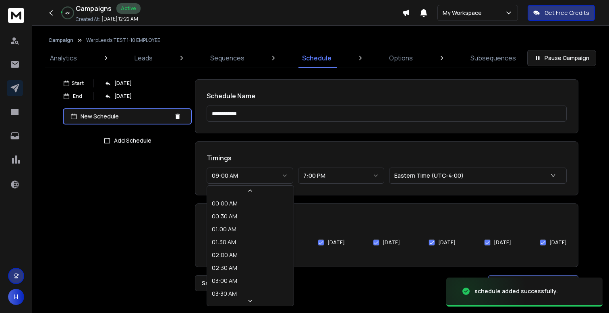
scroll to position [146, 0]
click at [279, 175] on button "09:00 AM" at bounding box center [249, 175] width 87 height 16
